Goal: Task Accomplishment & Management: Manage account settings

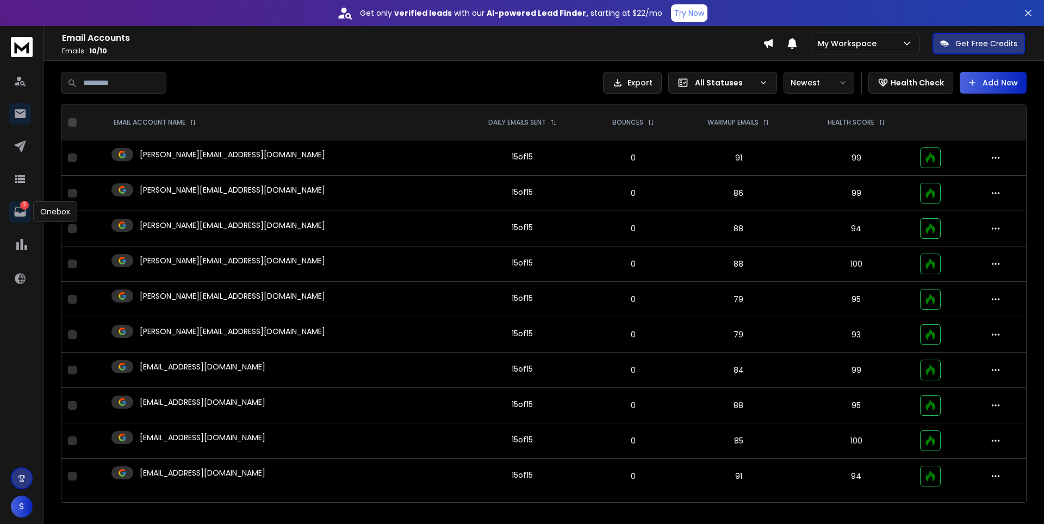
click at [24, 212] on icon at bounding box center [19, 212] width 11 height 10
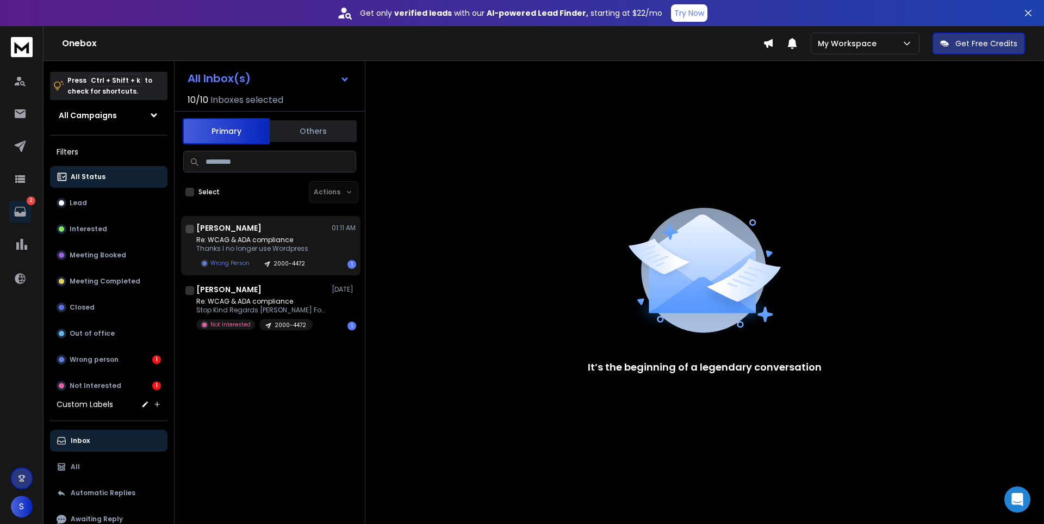
click at [298, 250] on p "Thanks I no longer use Wordpress" at bounding box center [253, 248] width 115 height 9
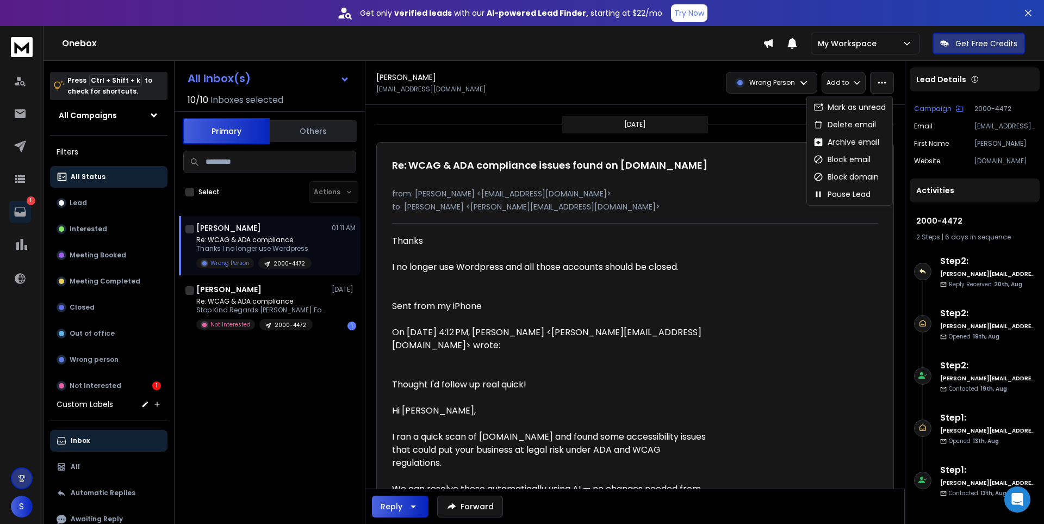
click at [880, 84] on icon "button" at bounding box center [882, 83] width 10 height 10
click at [855, 140] on div "Archive email" at bounding box center [846, 141] width 66 height 11
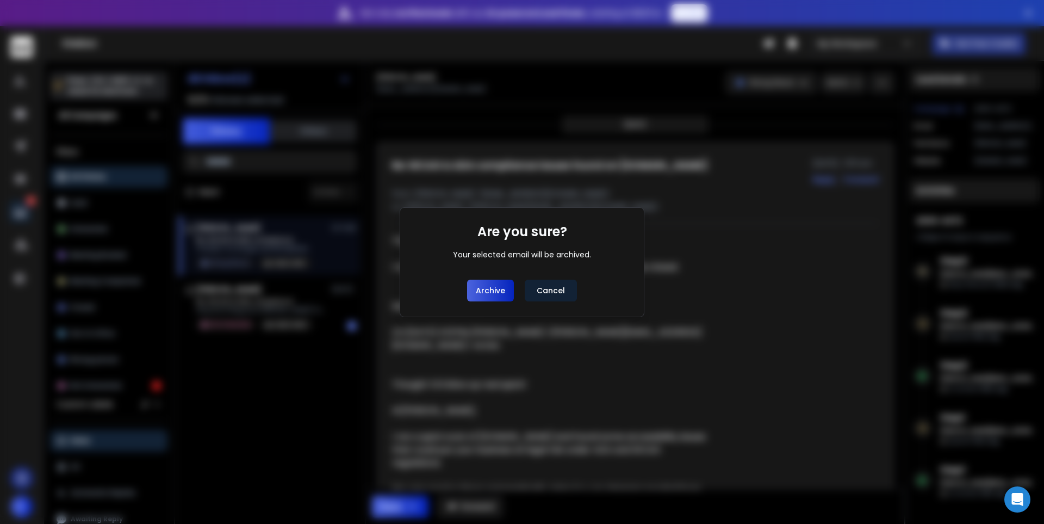
click at [503, 280] on button "archive" at bounding box center [490, 290] width 47 height 22
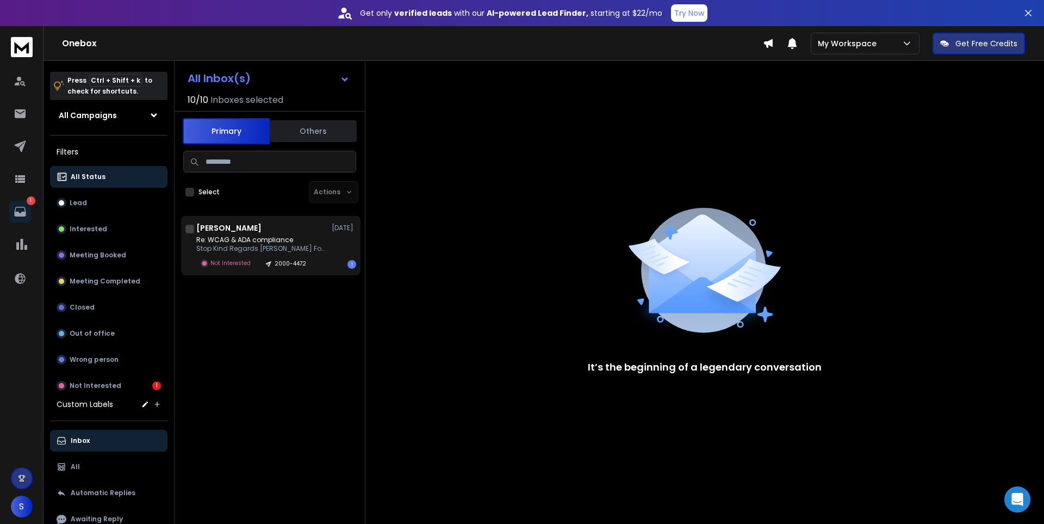
click at [288, 241] on p "Re: WCAG & ADA compliance" at bounding box center [261, 239] width 130 height 9
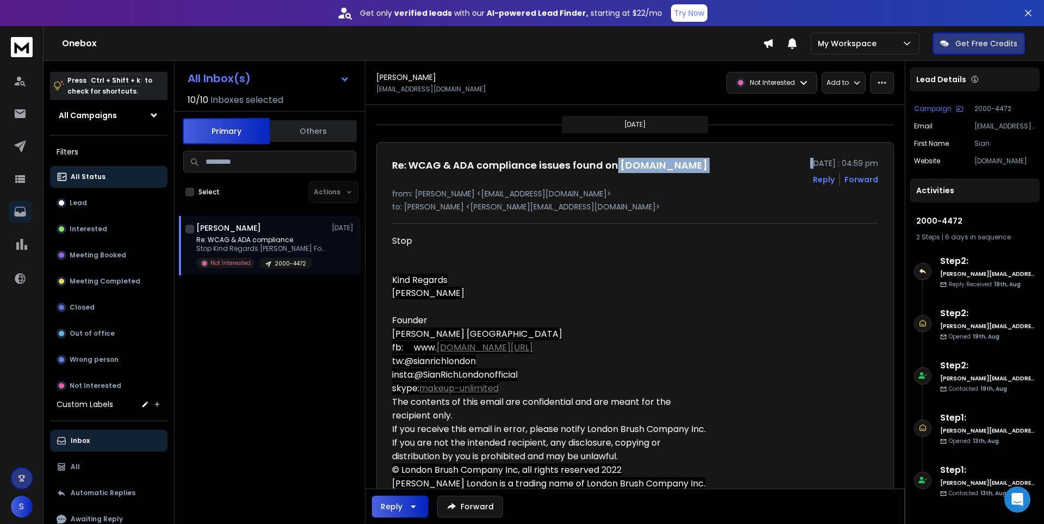
drag, startPoint x: 617, startPoint y: 166, endPoint x: 780, endPoint y: 167, distance: 162.5
click at [780, 167] on div "Re: WCAG & ADA compliance issues found on [DOMAIN_NAME] [DATE] : 04:59 pm Reply…" at bounding box center [635, 172] width 486 height 28
copy div "[DOMAIN_NAME] 1"
click at [886, 86] on icon "button" at bounding box center [882, 83] width 10 height 10
click at [852, 145] on div "Archive email" at bounding box center [846, 141] width 66 height 11
